Goal: Task Accomplishment & Management: Use online tool/utility

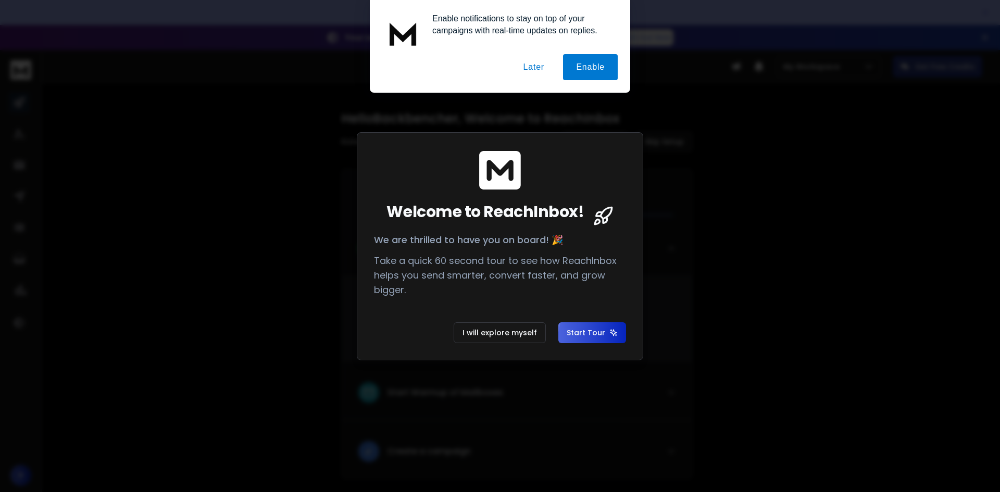
click at [529, 342] on button "I will explore myself" at bounding box center [500, 333] width 92 height 21
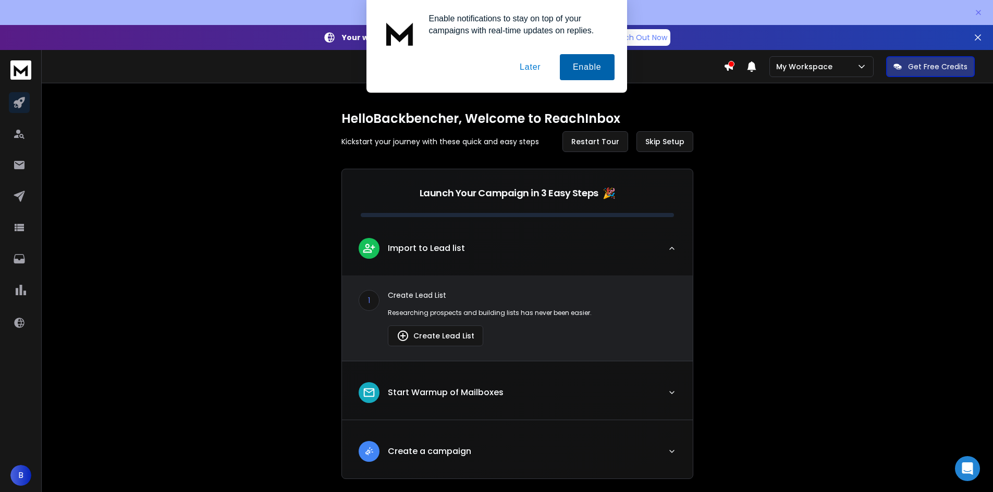
click at [592, 65] on button "Enable" at bounding box center [587, 67] width 55 height 26
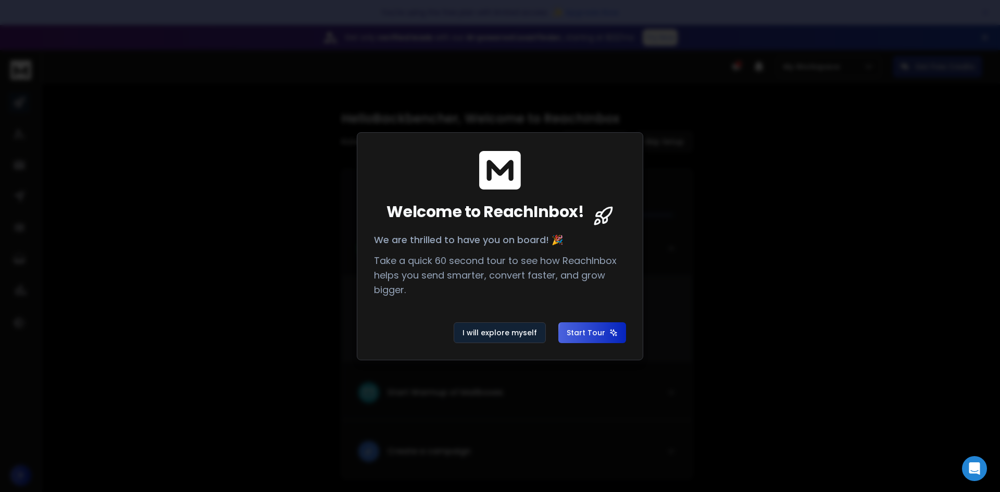
click at [528, 339] on button "I will explore myself" at bounding box center [500, 333] width 92 height 21
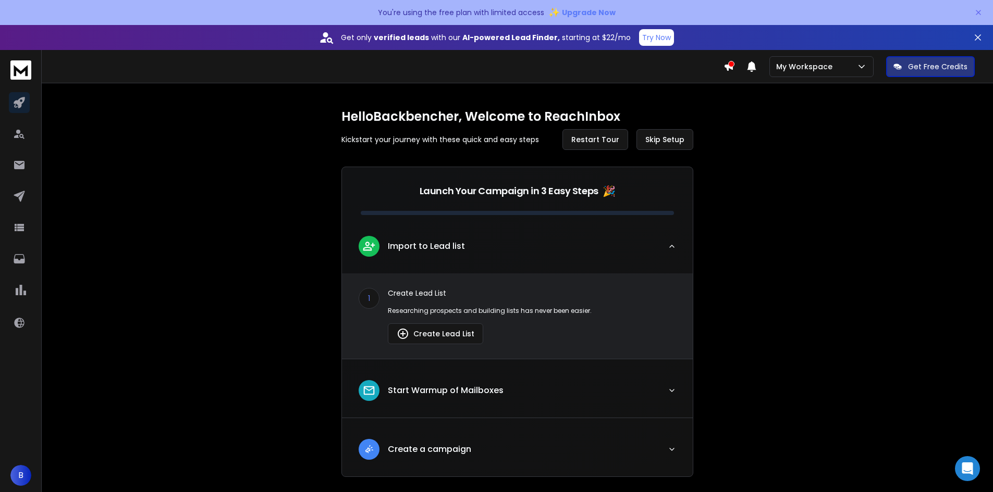
scroll to position [14, 0]
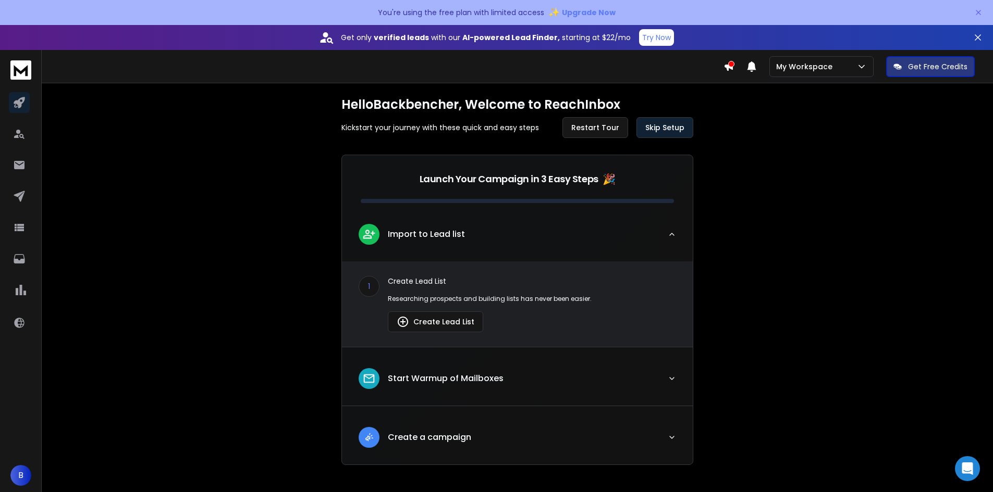
click at [655, 126] on span "Skip Setup" at bounding box center [664, 127] width 39 height 10
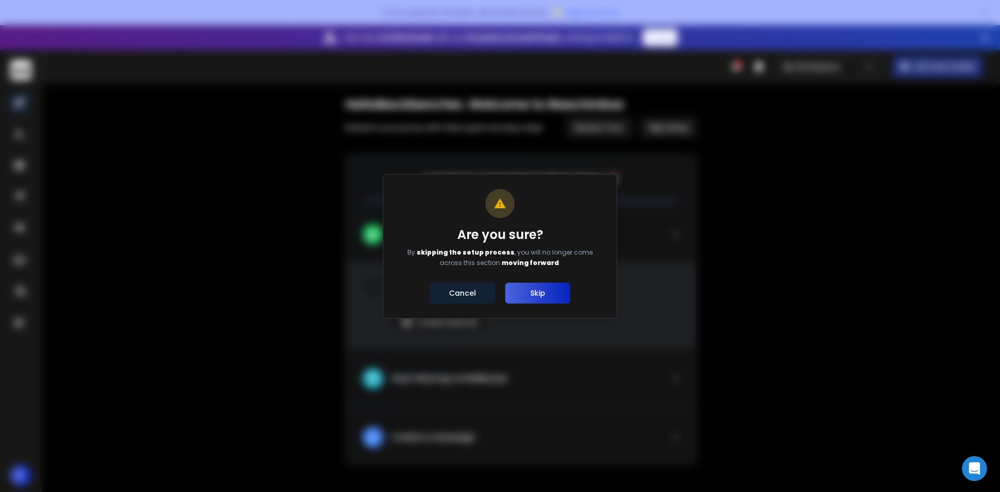
click at [477, 295] on button "Cancel" at bounding box center [462, 293] width 65 height 21
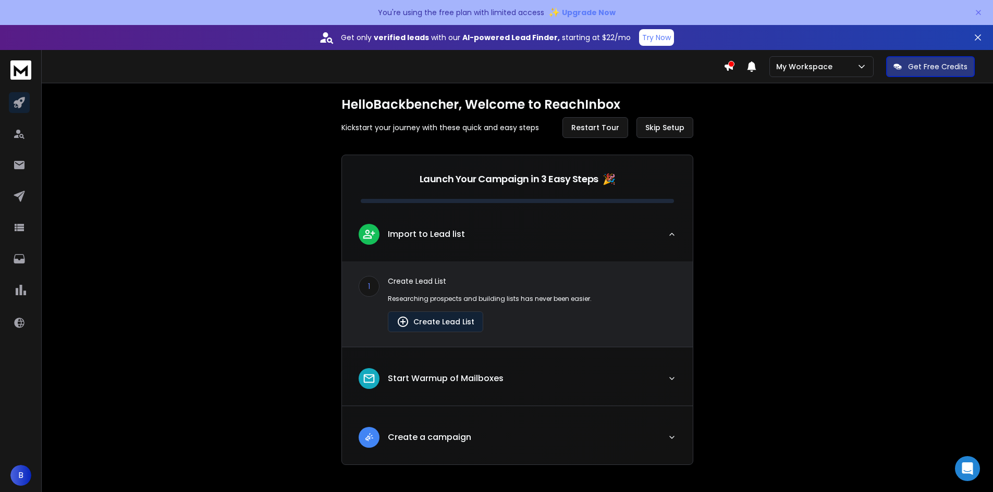
click at [451, 328] on button "Create Lead List" at bounding box center [435, 322] width 95 height 21
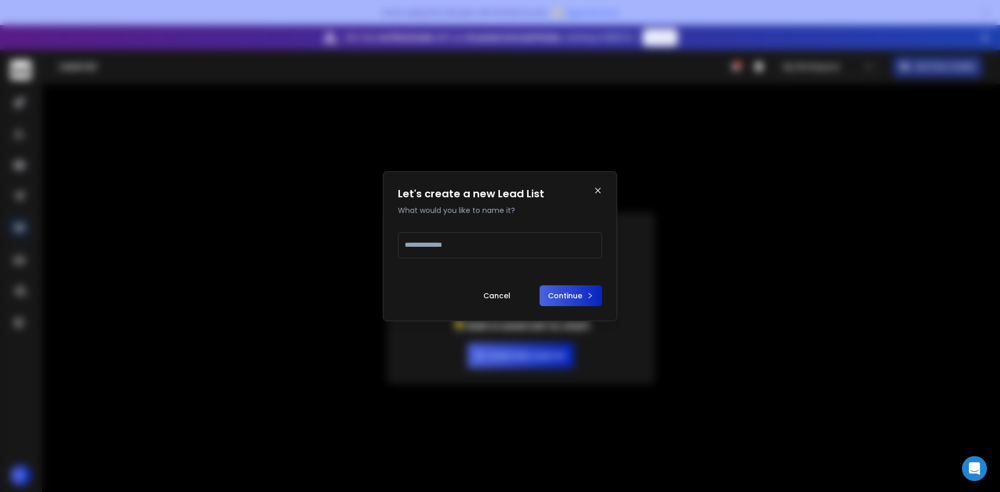
click at [463, 244] on input at bounding box center [500, 245] width 204 height 26
type input "********"
click at [543, 288] on button "Continue" at bounding box center [571, 296] width 63 height 21
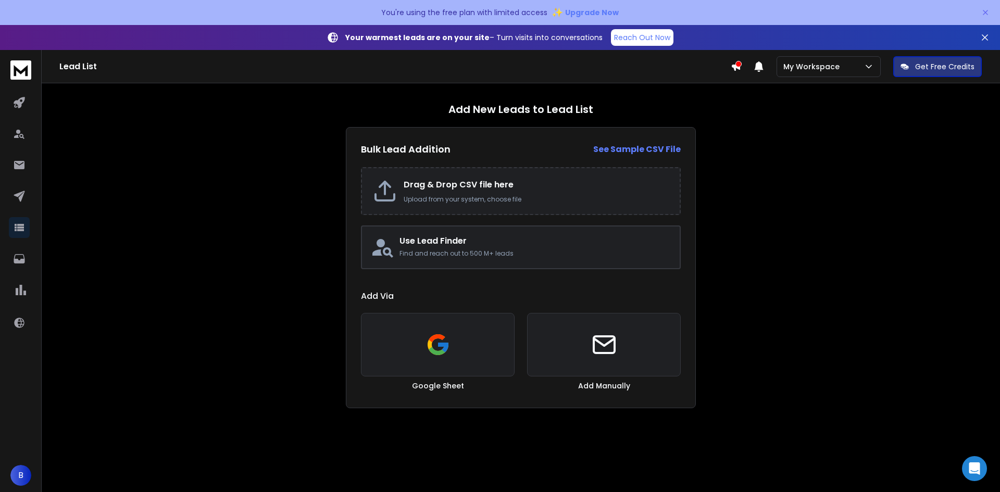
click at [984, 39] on icon at bounding box center [985, 37] width 6 height 6
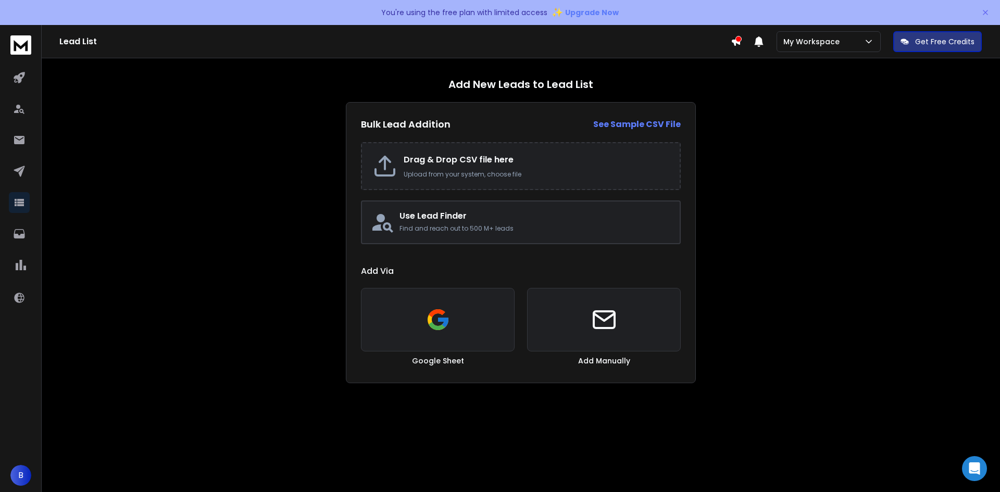
click at [31, 48] on img at bounding box center [20, 44] width 21 height 19
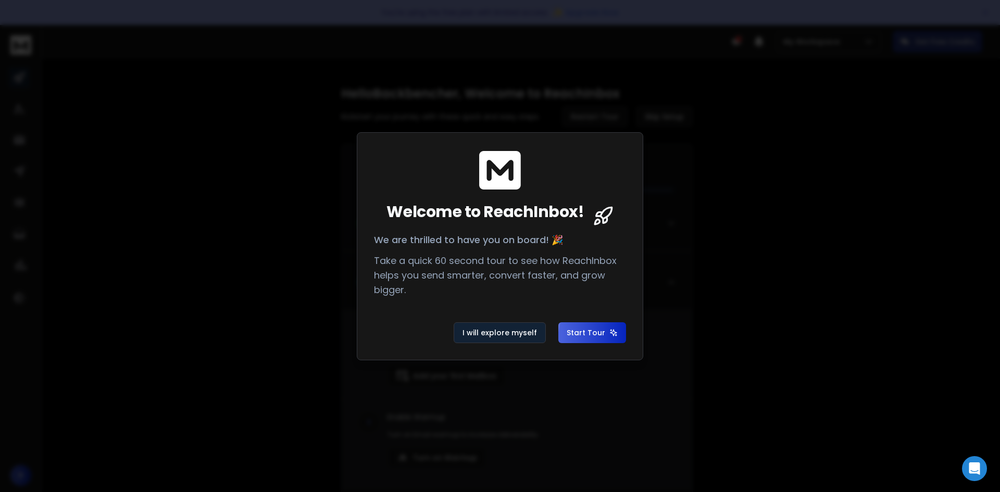
click at [516, 336] on button "I will explore myself" at bounding box center [500, 333] width 92 height 21
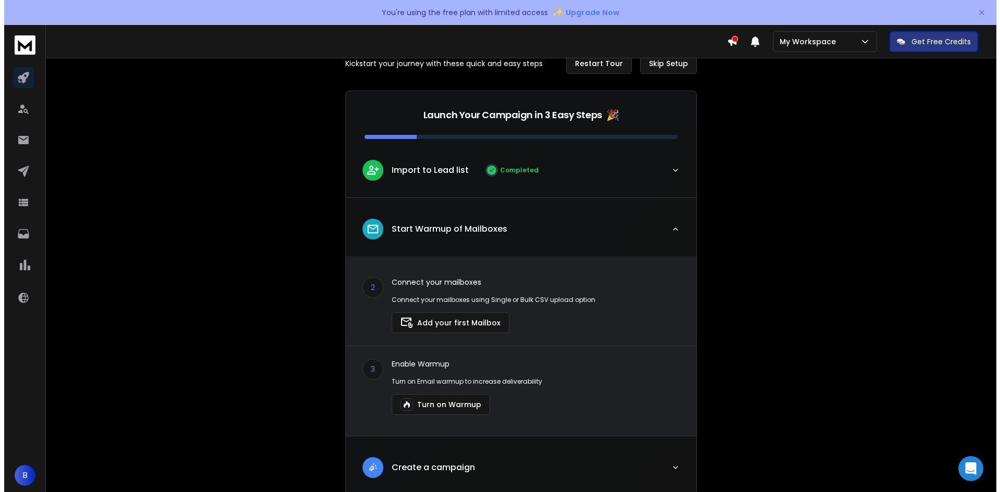
scroll to position [31, 0]
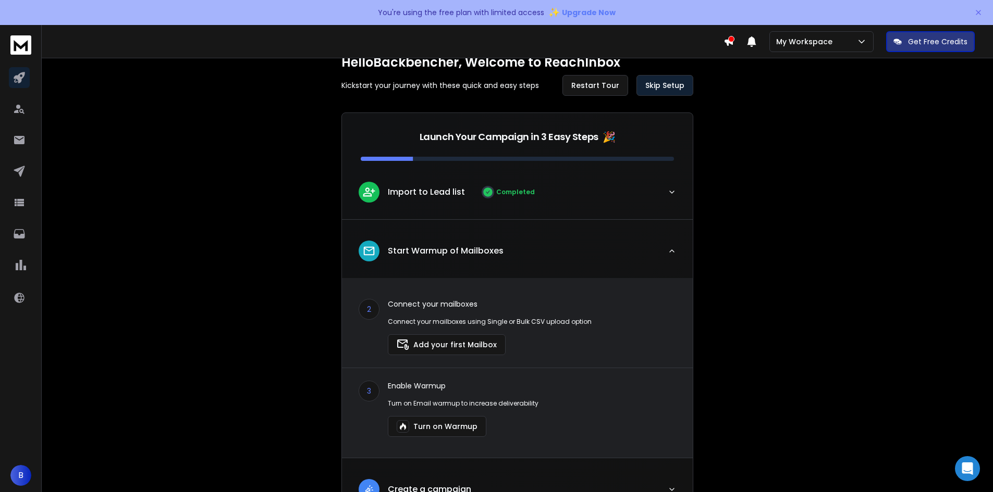
click at [666, 82] on span "Skip Setup" at bounding box center [664, 85] width 39 height 10
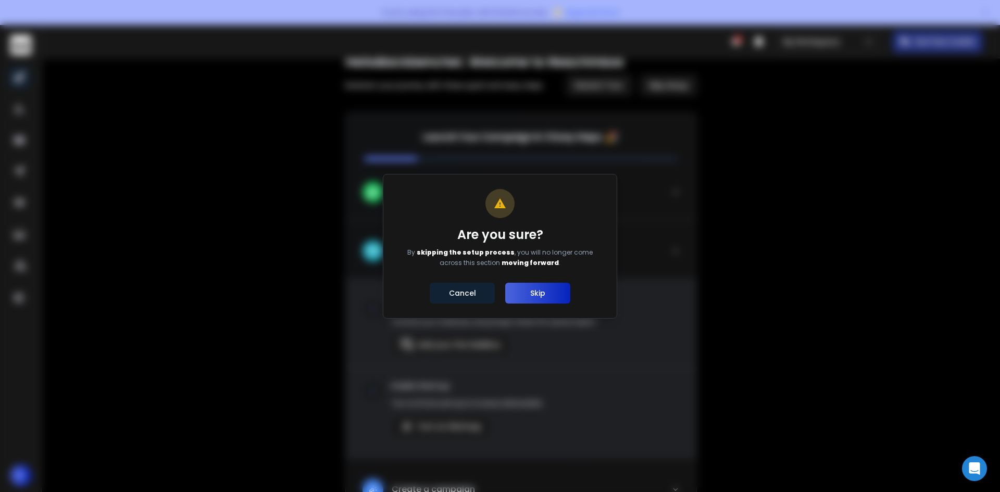
click at [530, 294] on button "Skip" at bounding box center [537, 293] width 65 height 21
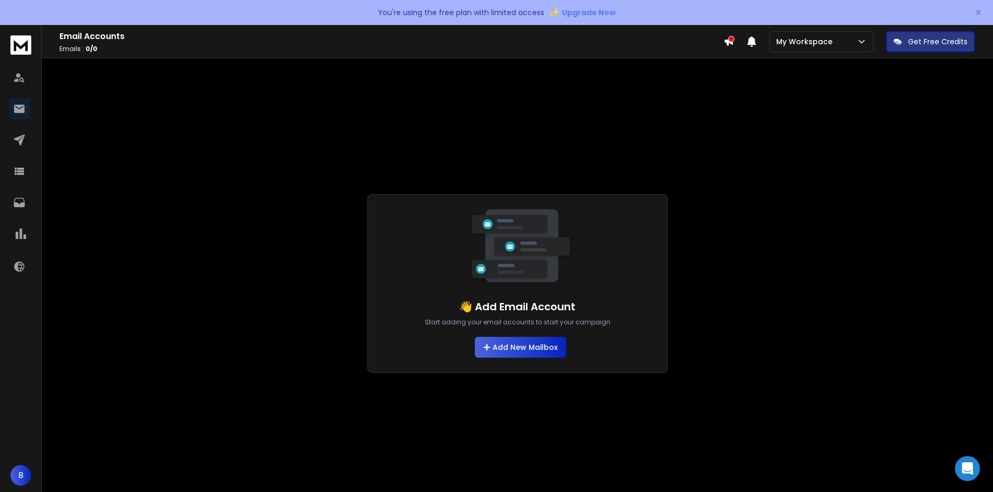
click at [912, 38] on p "Get Free Credits" at bounding box center [937, 41] width 59 height 10
click at [976, 11] on icon "Close notification" at bounding box center [978, 12] width 4 height 4
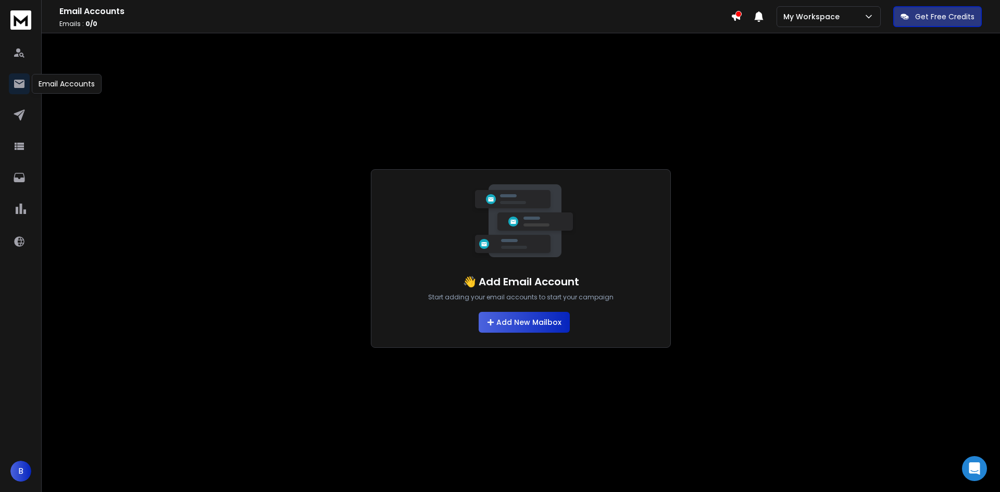
click at [19, 80] on icon at bounding box center [19, 84] width 10 height 8
click at [19, 51] on circle at bounding box center [18, 50] width 4 height 4
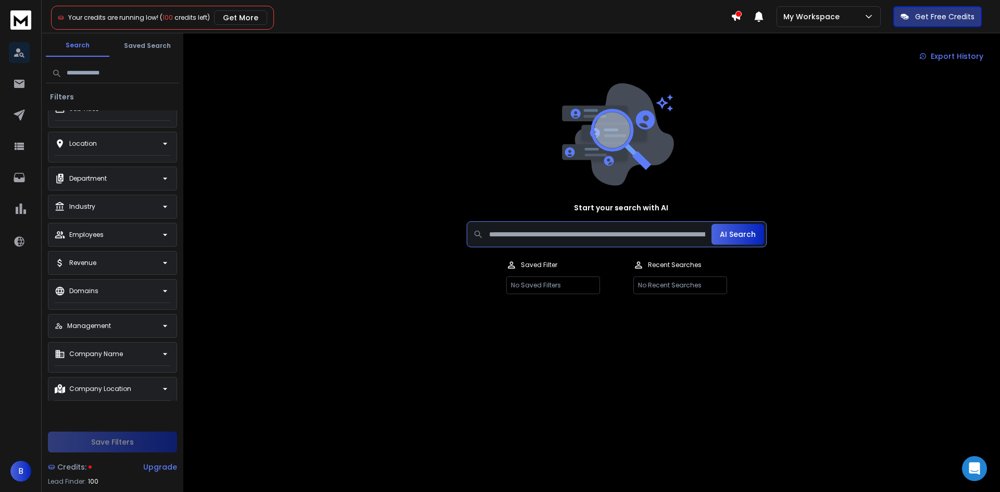
scroll to position [20, 0]
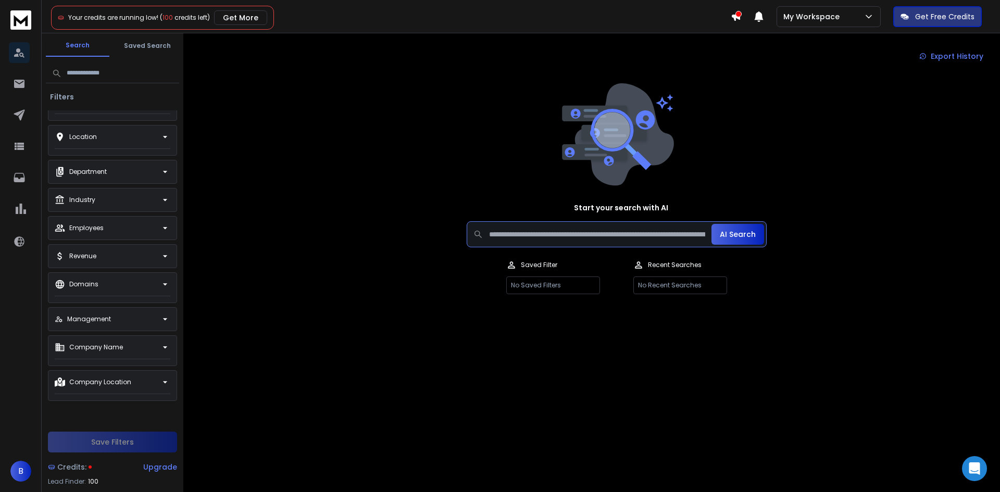
click at [161, 345] on icon at bounding box center [165, 347] width 10 height 10
click at [97, 362] on input at bounding box center [113, 363] width 116 height 21
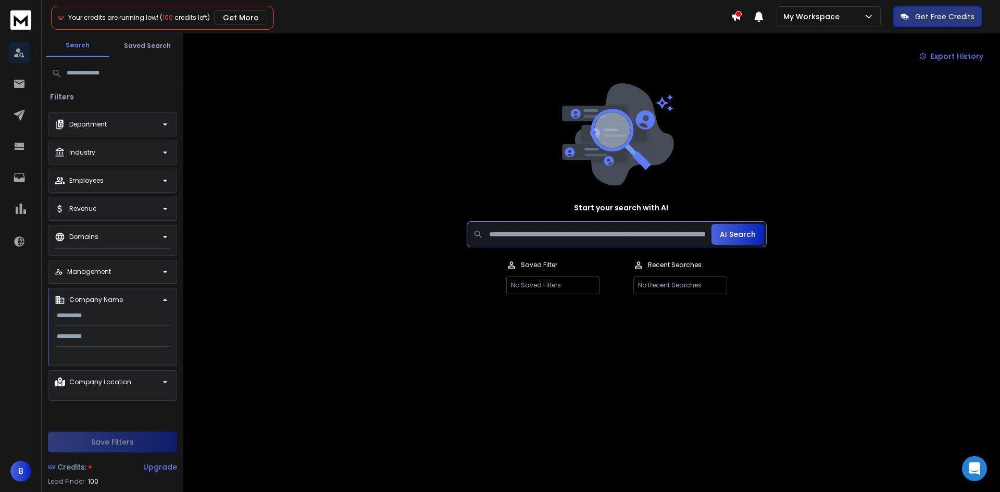
click at [156, 299] on div "Company Name" at bounding box center [113, 300] width 116 height 10
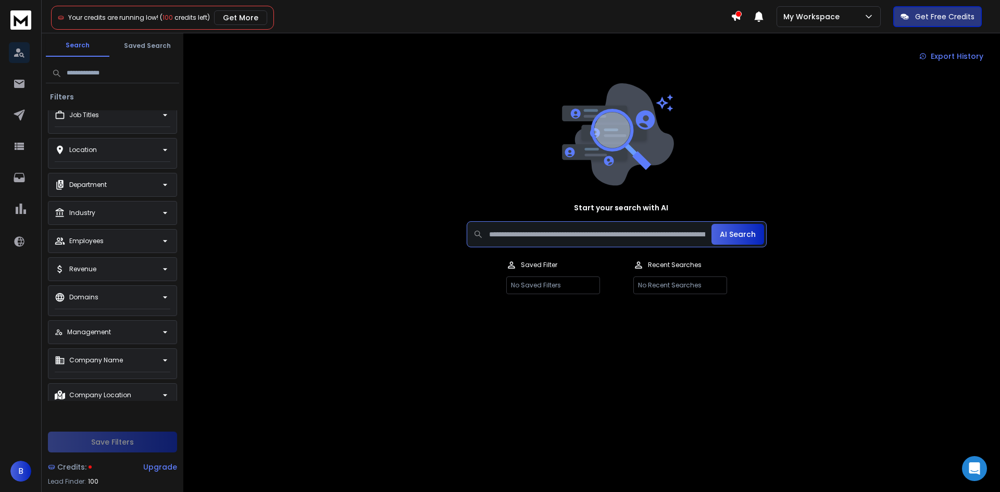
scroll to position [0, 0]
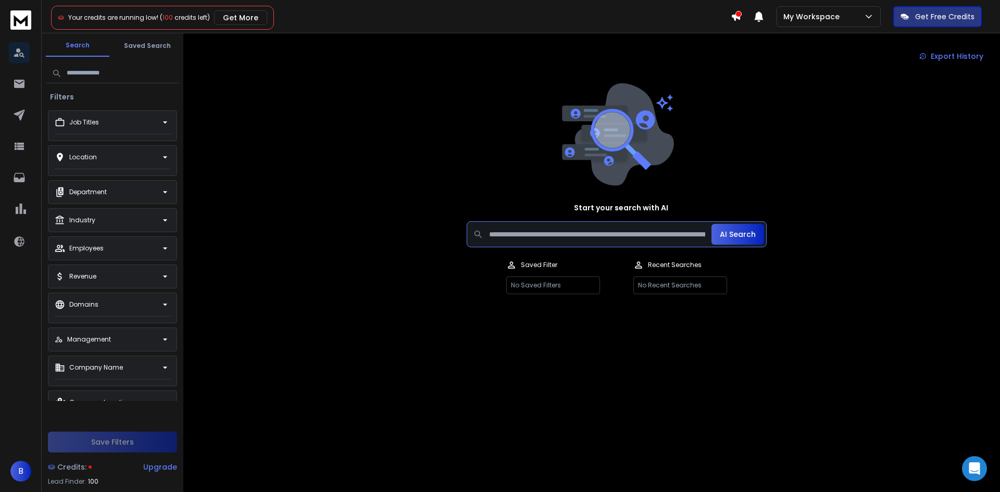
click at [115, 122] on div "Job Titles" at bounding box center [113, 122] width 116 height 10
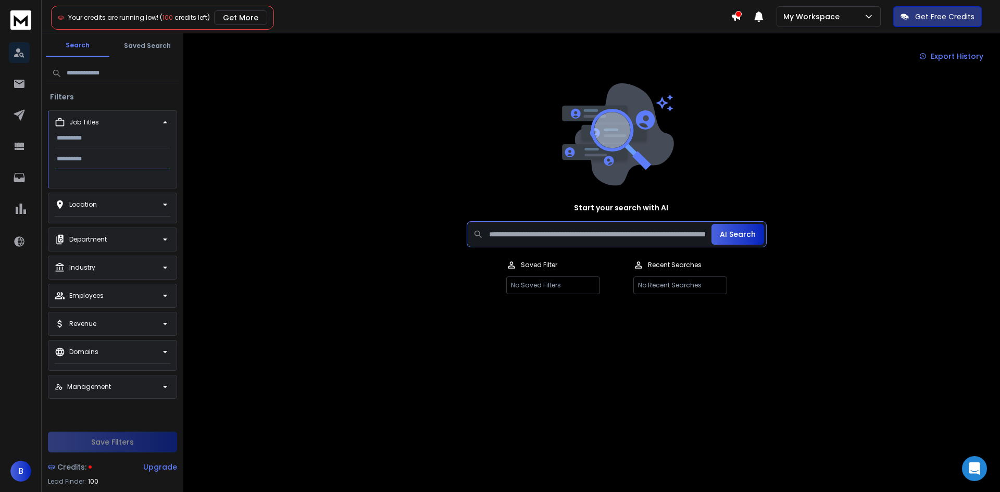
click at [89, 161] on input at bounding box center [113, 158] width 116 height 21
click at [90, 140] on input at bounding box center [113, 138] width 116 height 21
click at [160, 126] on icon at bounding box center [165, 122] width 10 height 10
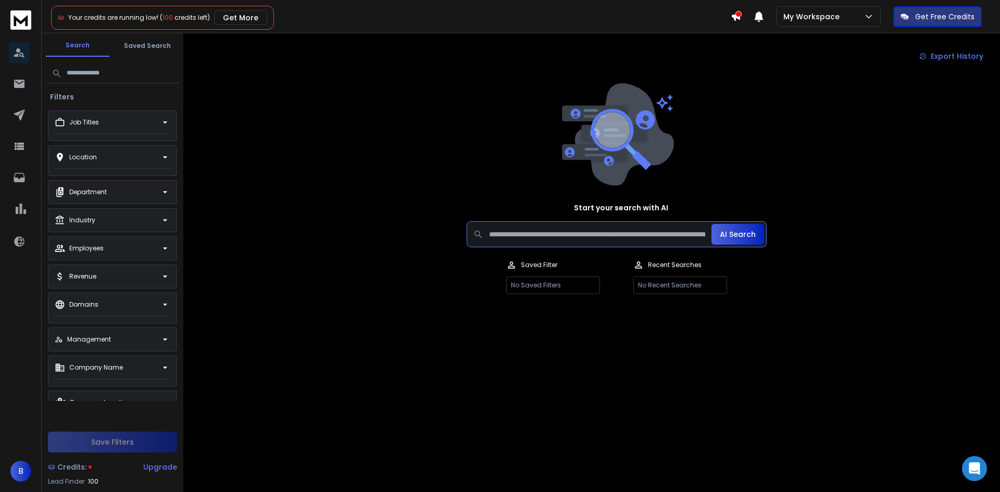
click at [104, 72] on input at bounding box center [112, 73] width 133 height 21
click at [91, 69] on input at bounding box center [112, 73] width 133 height 21
paste input "**********"
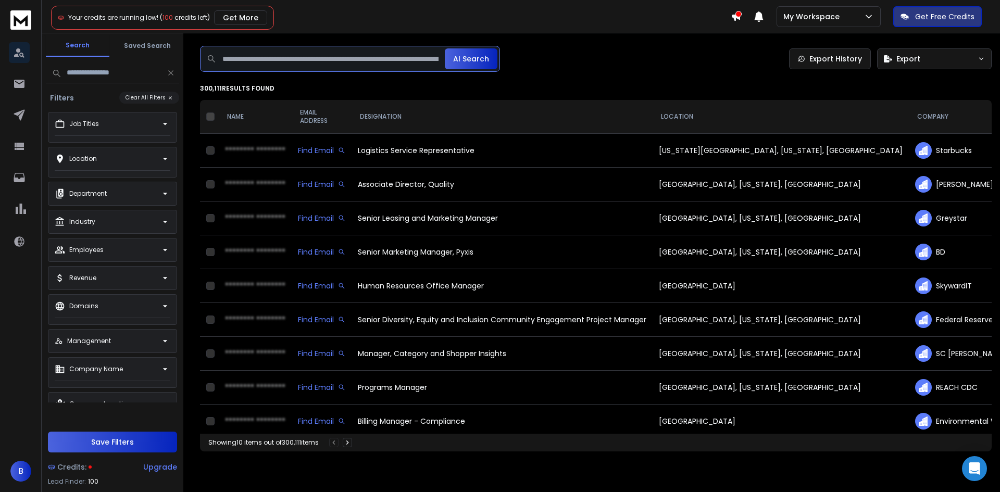
type input "**********"
click at [160, 122] on icon at bounding box center [165, 124] width 10 height 10
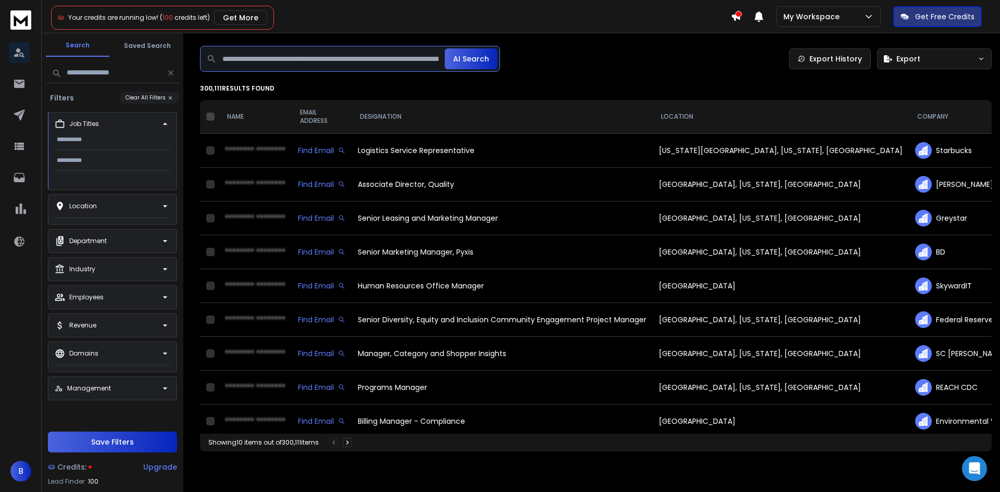
click at [105, 142] on input at bounding box center [113, 139] width 116 height 21
paste input "**********"
type input "**********"
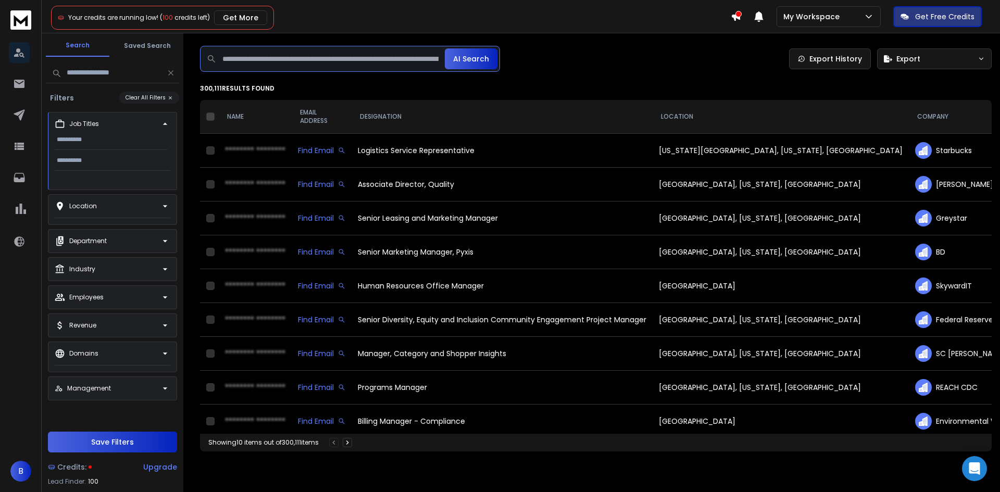
click at [114, 446] on button "Save Filters" at bounding box center [112, 442] width 129 height 21
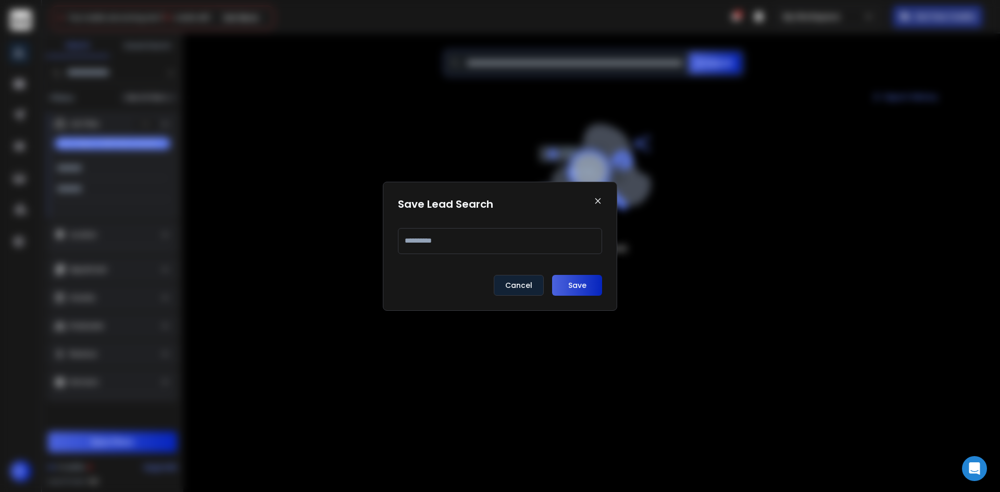
click at [534, 284] on button "Cancel" at bounding box center [519, 285] width 50 height 21
